Goal: Task Accomplishment & Management: Use online tool/utility

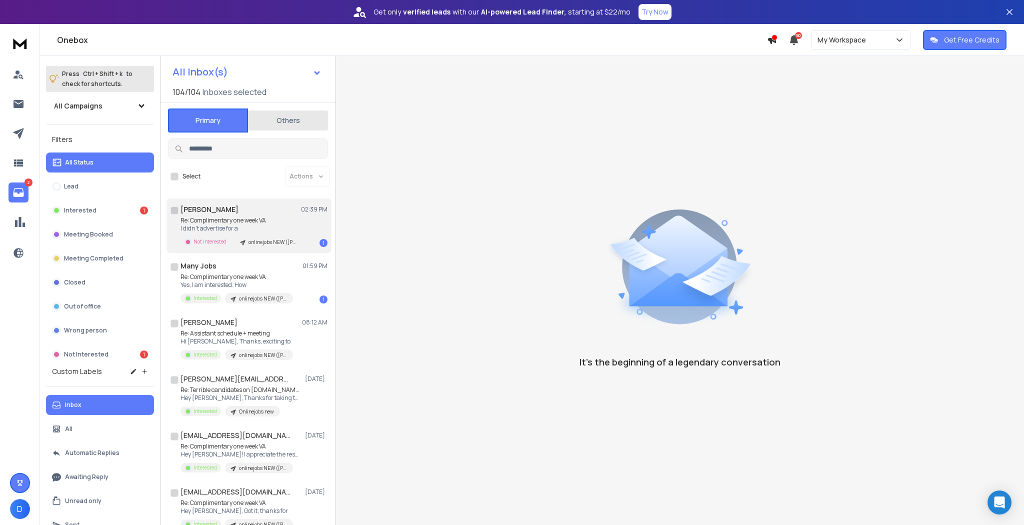
click at [174, 210] on button "button" at bounding box center [175, 211] width 8 height 8
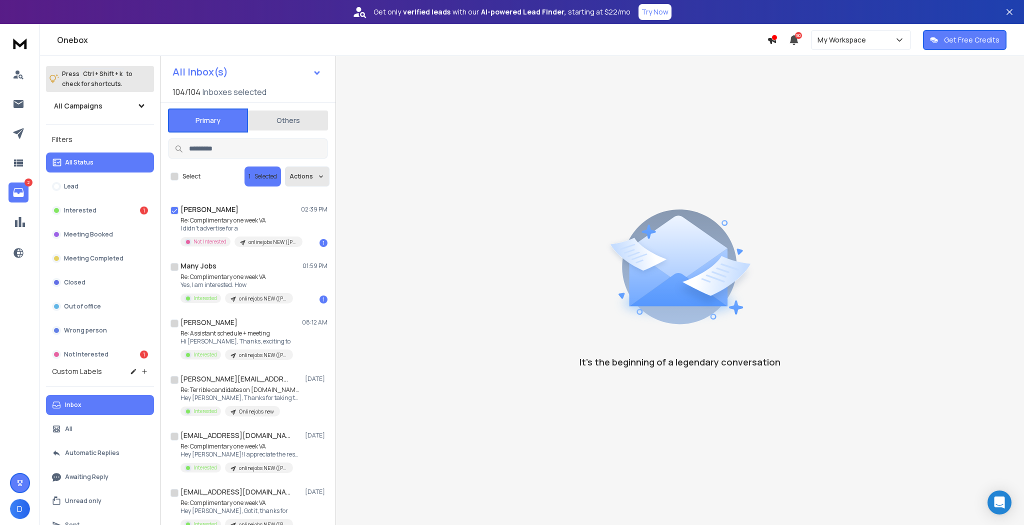
click at [297, 179] on p "Actions" at bounding box center [302, 177] width 24 height 8
click at [311, 262] on div "Archive email" at bounding box center [296, 263] width 57 height 10
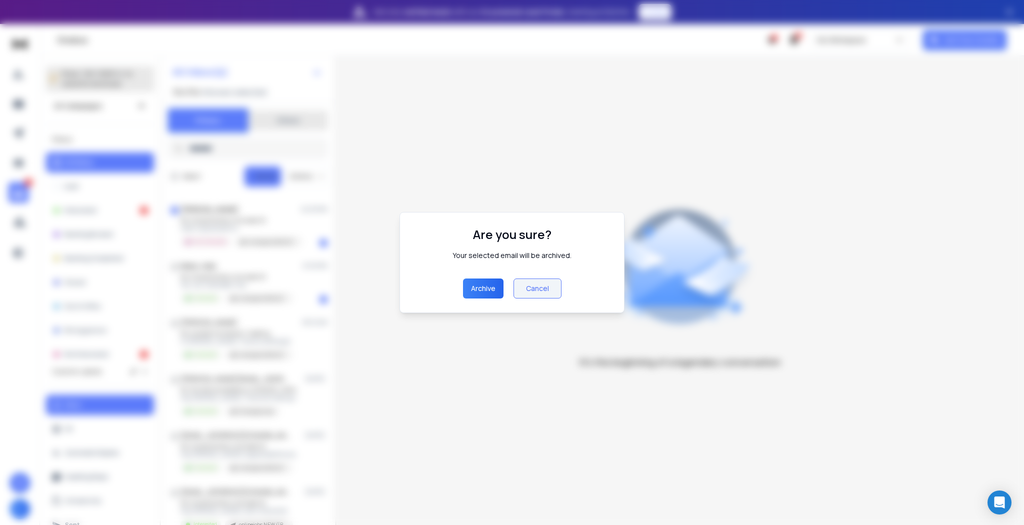
click at [487, 292] on p "archive" at bounding box center [483, 289] width 25 height 10
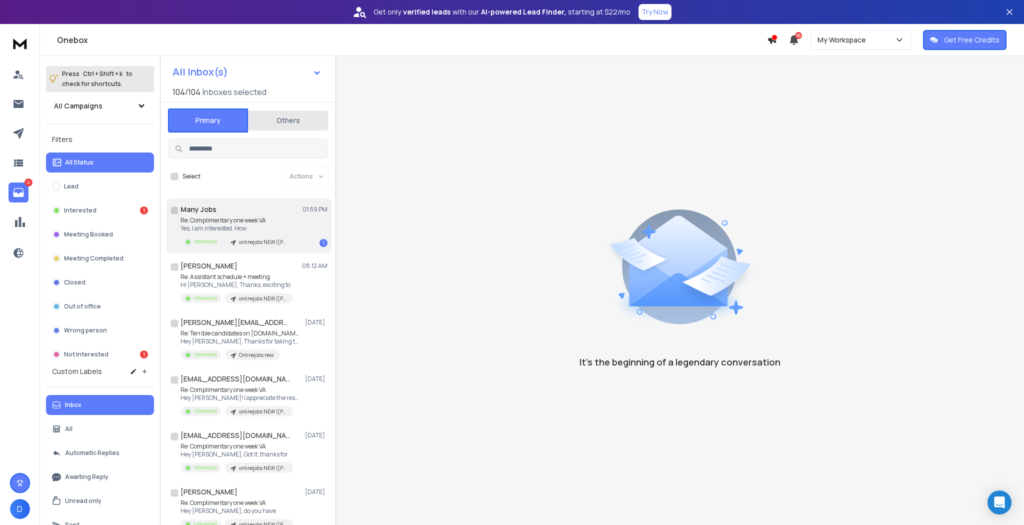
click at [246, 221] on p "Re: Complimentary one week VA" at bounding box center [237, 221] width 113 height 8
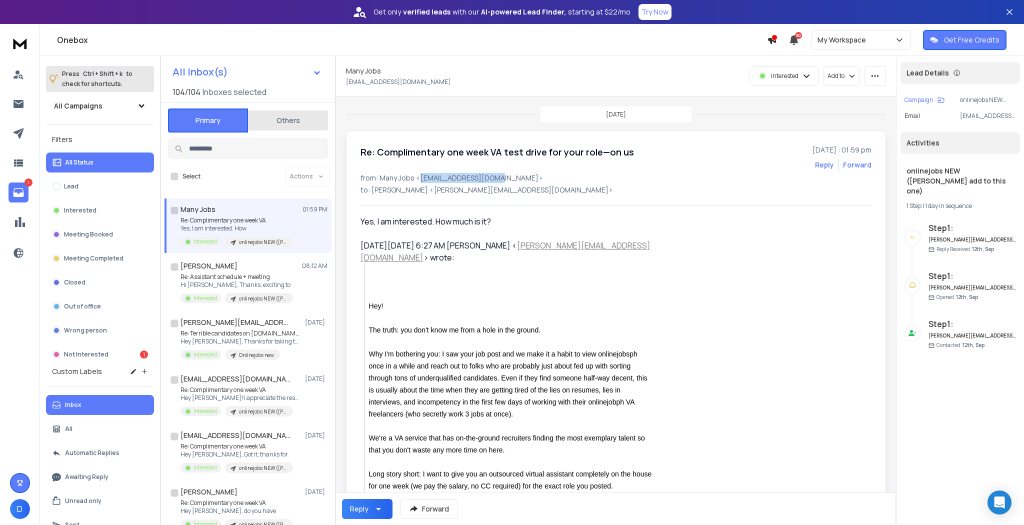
drag, startPoint x: 495, startPoint y: 179, endPoint x: 418, endPoint y: 180, distance: 76.5
click at [418, 180] on p "from: Many Jobs <[EMAIL_ADDRESS][DOMAIN_NAME]>" at bounding box center [616, 178] width 511 height 10
copy p "[EMAIL_ADDRESS][DOMAIN_NAME]"
